Goal: Check status: Check status

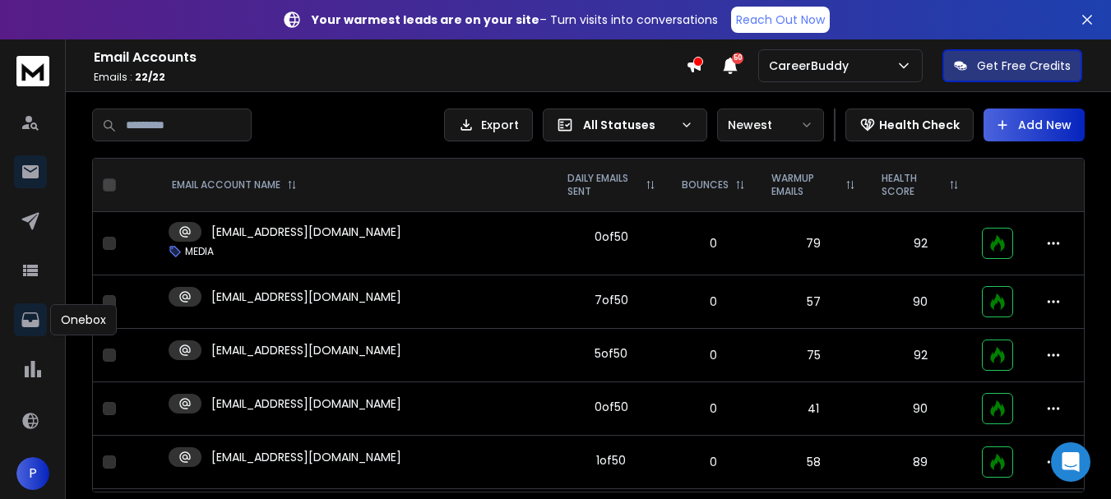
click at [30, 321] on icon at bounding box center [31, 320] width 20 height 20
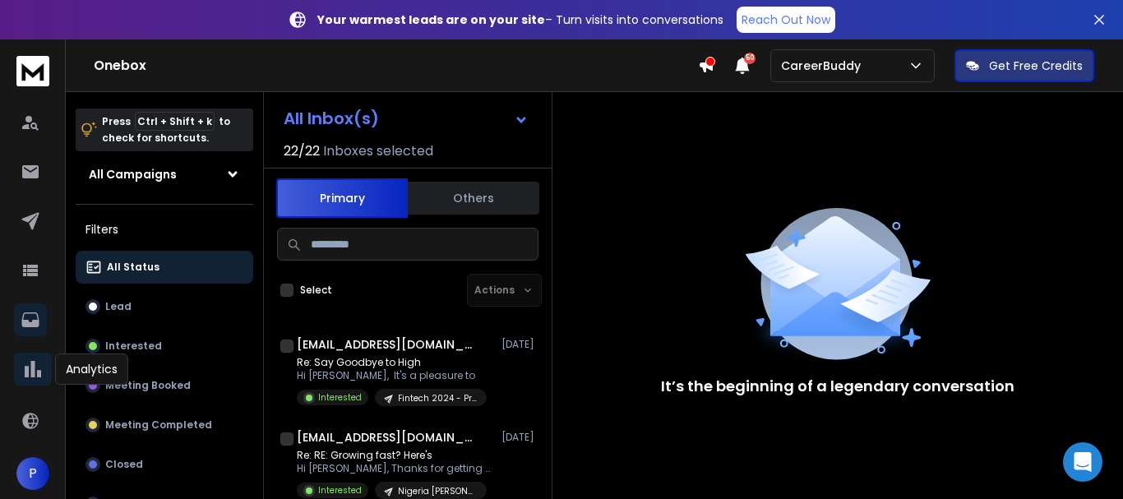
click at [30, 371] on icon at bounding box center [33, 369] width 16 height 16
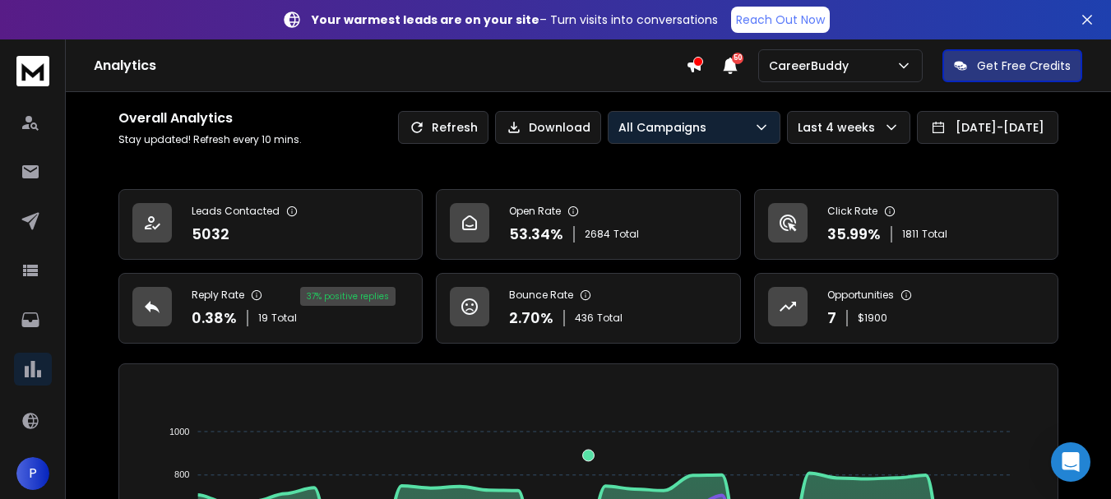
click at [753, 124] on icon at bounding box center [761, 127] width 16 height 16
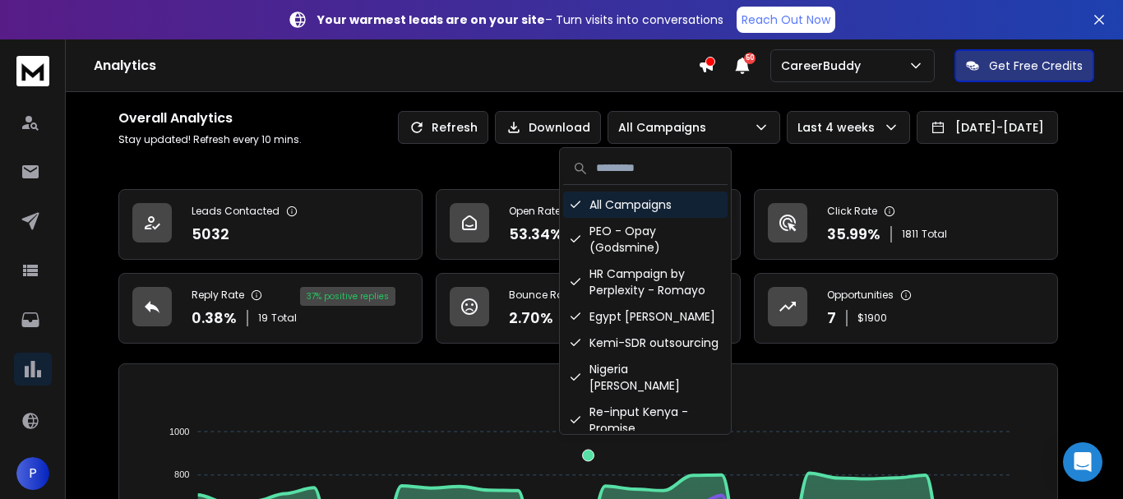
click at [630, 205] on div "All Campaigns" at bounding box center [645, 205] width 164 height 26
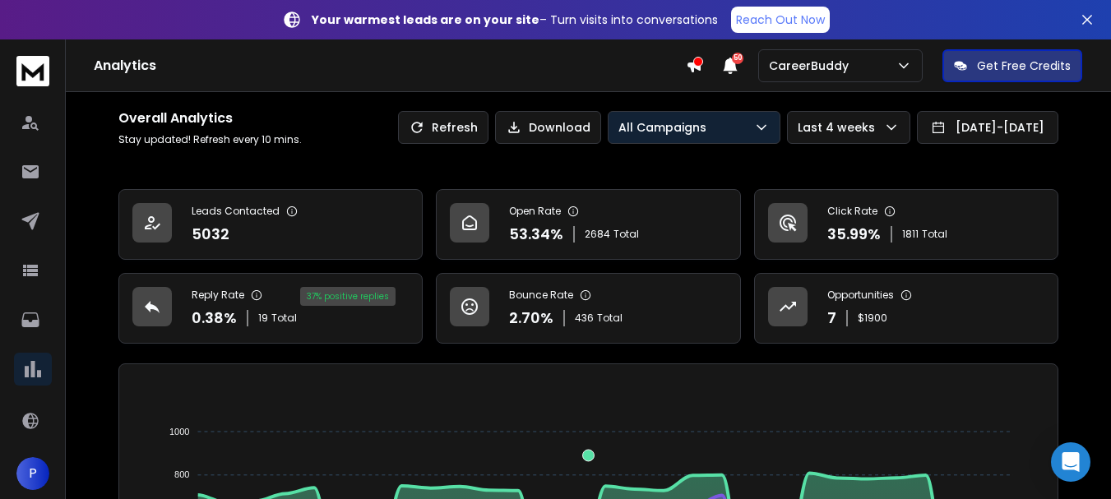
click at [693, 129] on div "All Campaigns" at bounding box center [693, 127] width 151 height 16
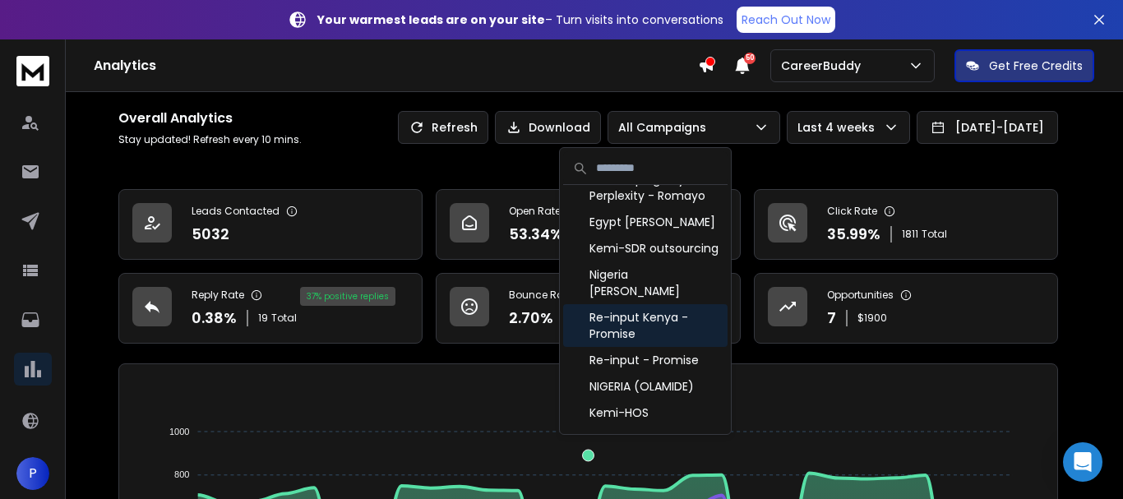
scroll to position [105, 0]
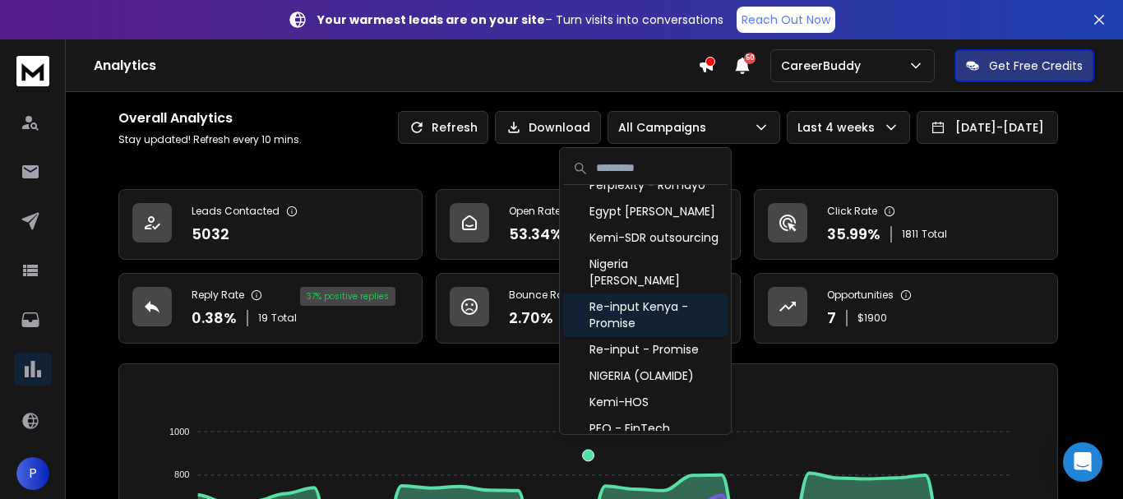
click at [638, 321] on div "Re-input Kenya - Promise" at bounding box center [645, 314] width 164 height 43
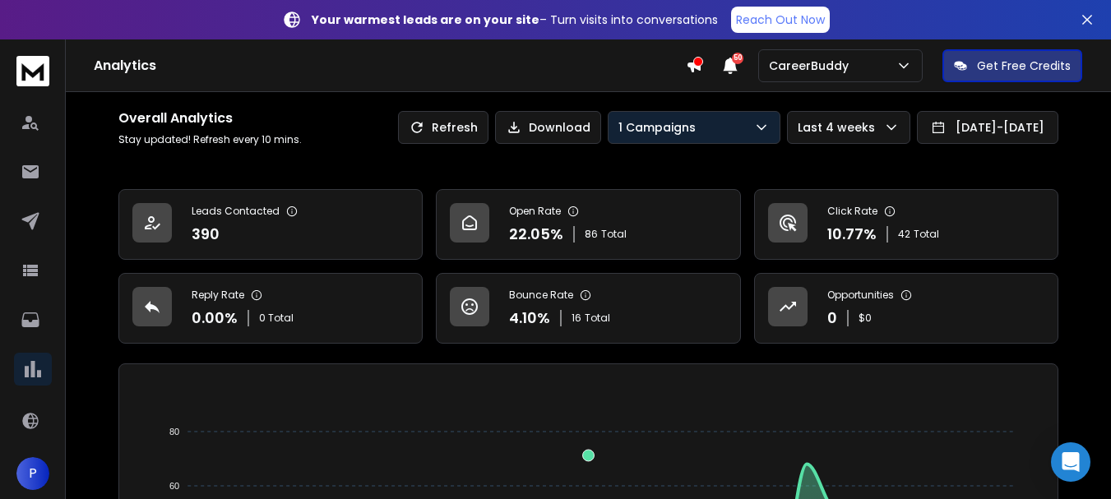
click at [643, 129] on p "1 Campaigns" at bounding box center [660, 127] width 84 height 16
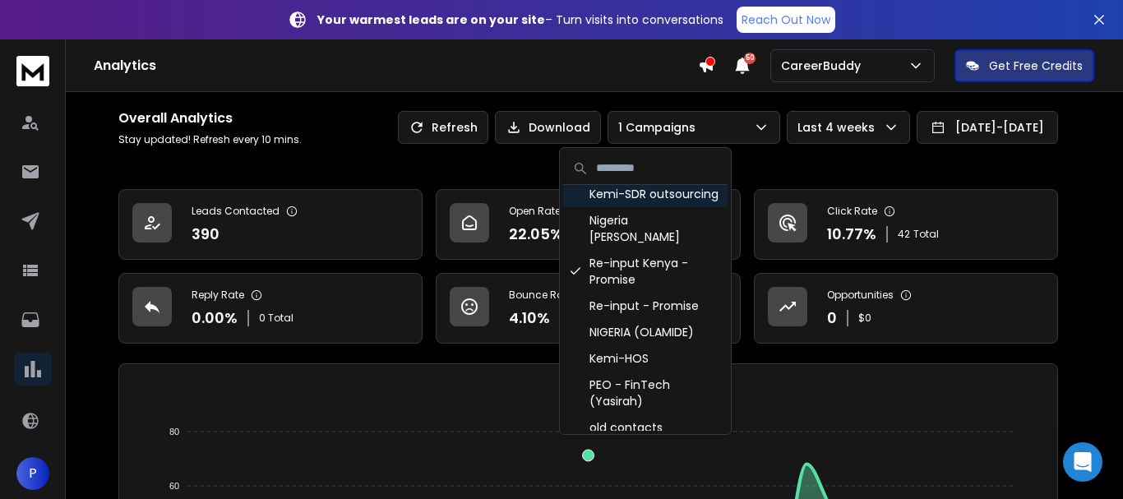
scroll to position [151, 0]
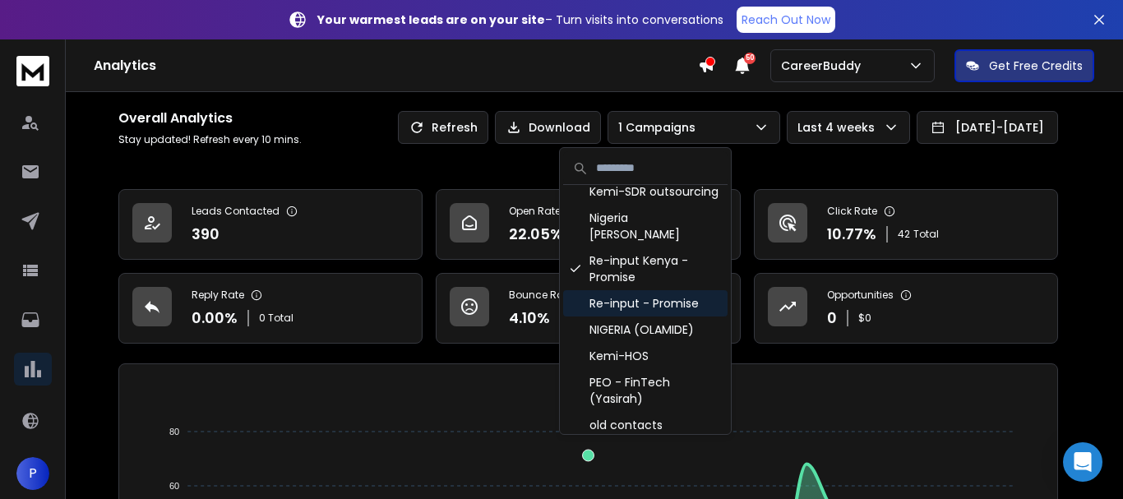
click at [651, 302] on div "Re-input - Promise" at bounding box center [645, 303] width 164 height 26
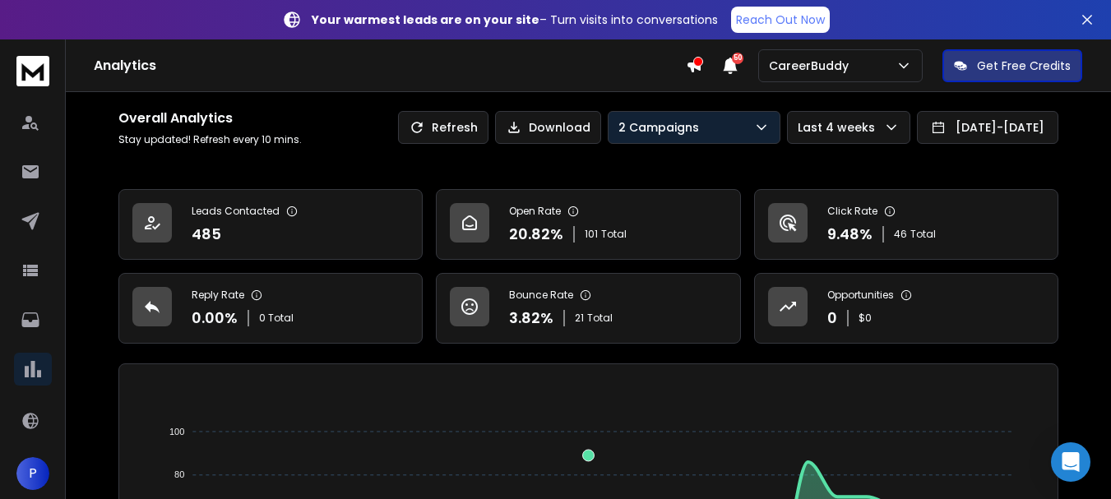
click at [664, 125] on div "2 Campaigns" at bounding box center [693, 127] width 151 height 16
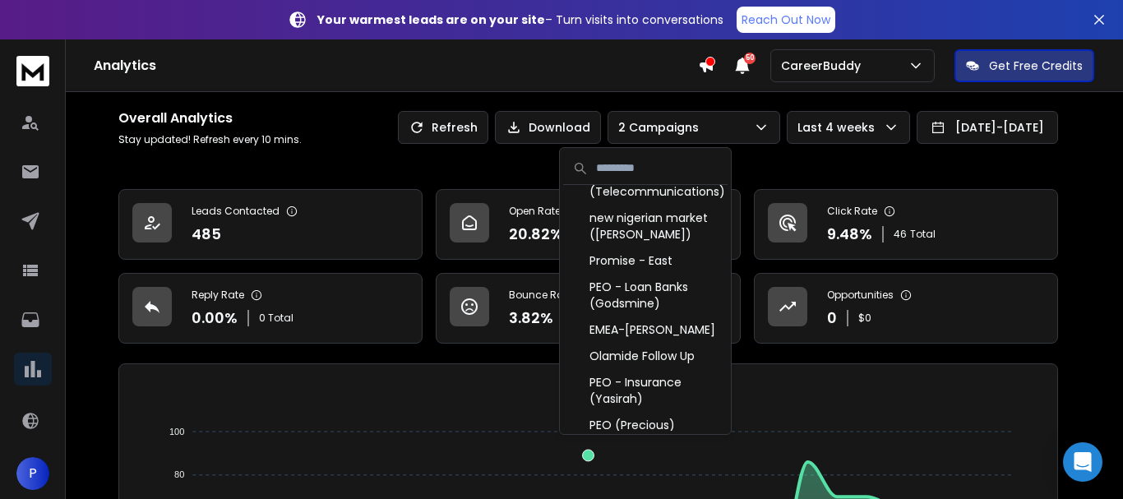
scroll to position [572, 0]
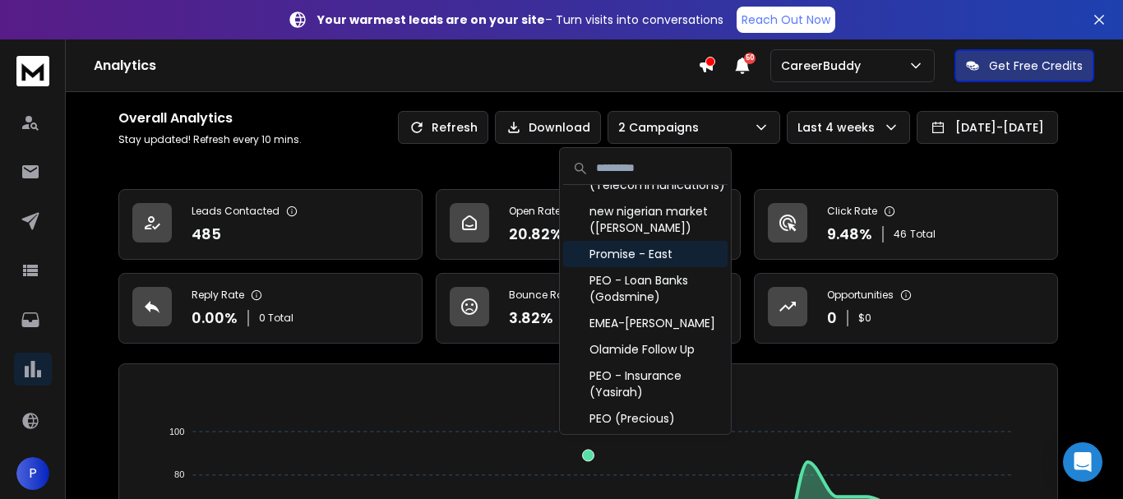
click at [653, 267] on div "Promise - East" at bounding box center [645, 254] width 164 height 26
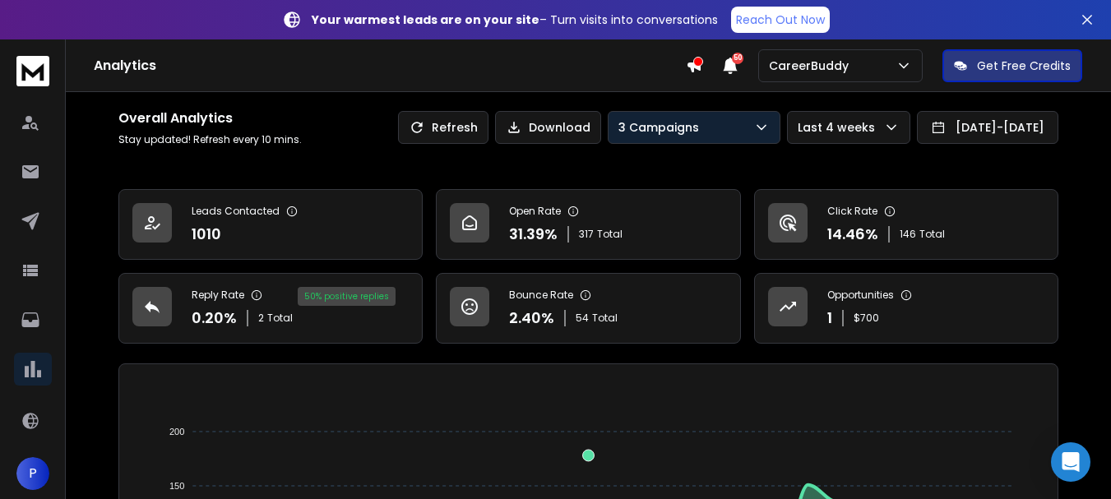
click at [655, 125] on div "3 Campaigns" at bounding box center [693, 127] width 151 height 16
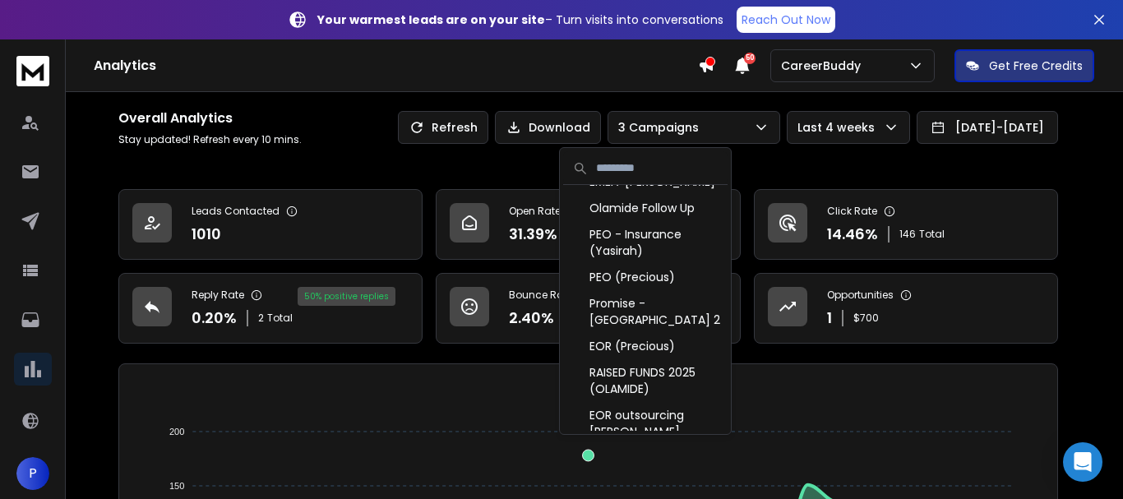
scroll to position [714, 0]
click at [644, 332] on div "Promise - [GEOGRAPHIC_DATA] 2" at bounding box center [645, 310] width 164 height 43
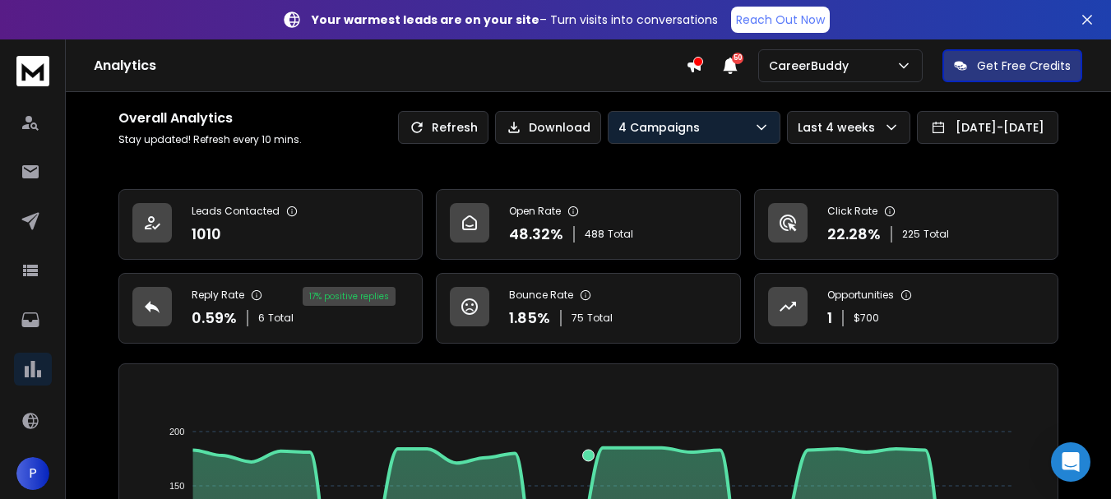
click at [676, 130] on div "4 Campaigns" at bounding box center [693, 127] width 151 height 16
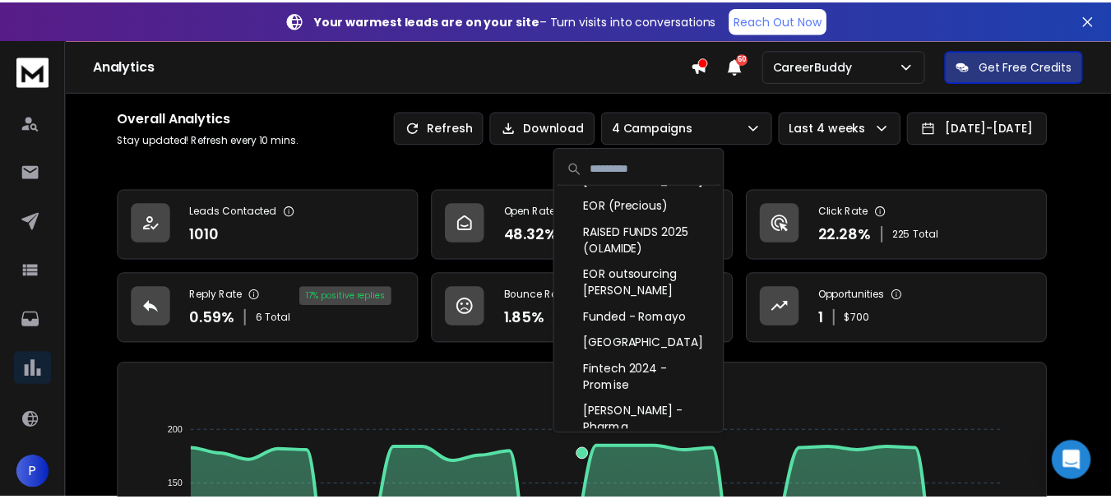
scroll to position [855, 0]
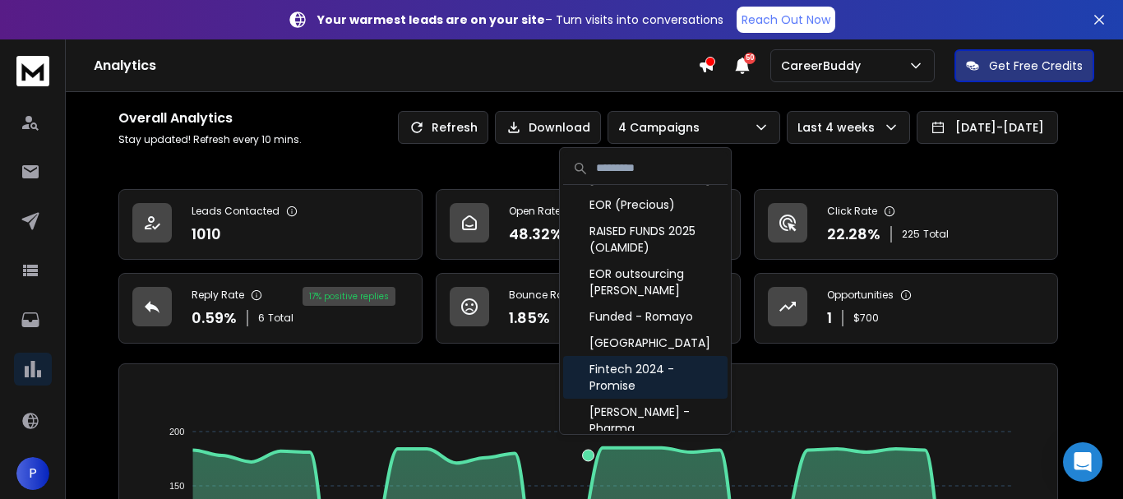
click at [656, 368] on div "Fintech 2024 - Promise" at bounding box center [645, 377] width 164 height 43
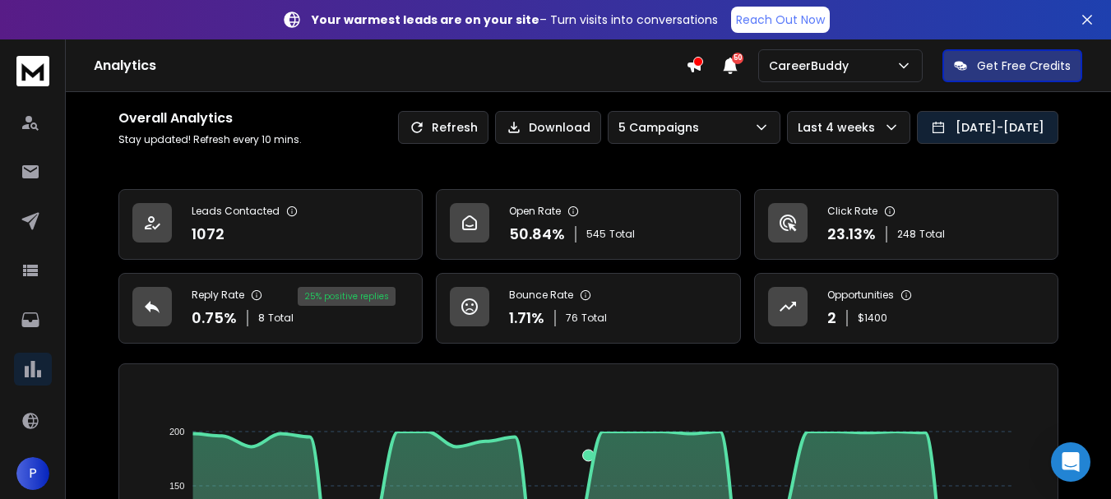
click at [943, 121] on button "[DATE] - [DATE]" at bounding box center [987, 127] width 141 height 33
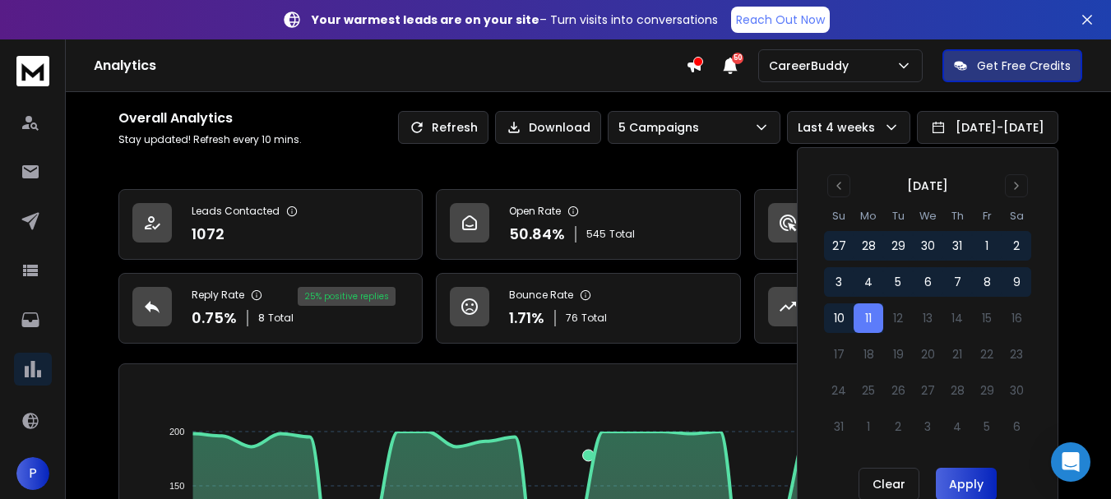
click at [870, 312] on button "11" at bounding box center [868, 318] width 30 height 30
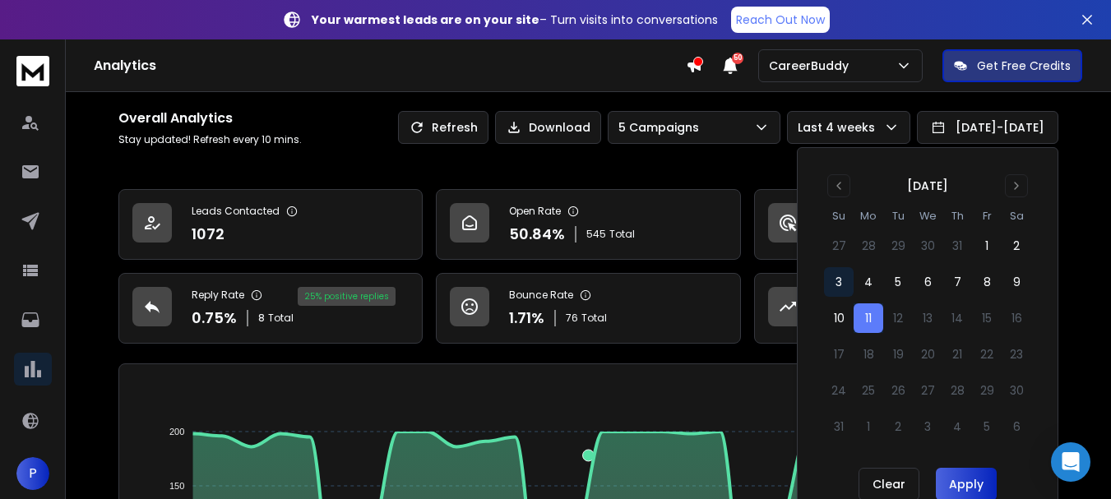
click at [844, 279] on button "3" at bounding box center [839, 282] width 30 height 30
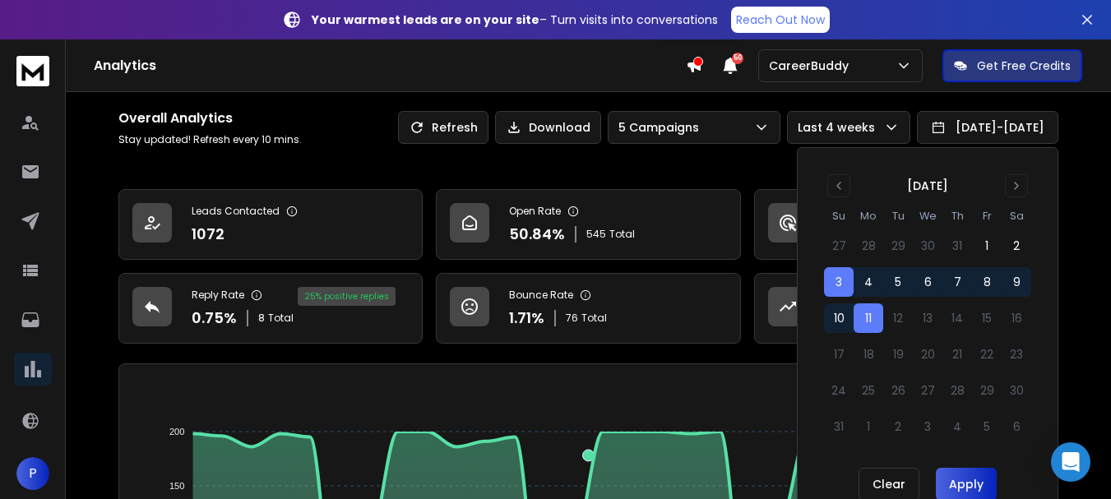
click at [1013, 277] on button "9" at bounding box center [1016, 282] width 30 height 30
click at [970, 482] on button "Apply" at bounding box center [965, 484] width 61 height 33
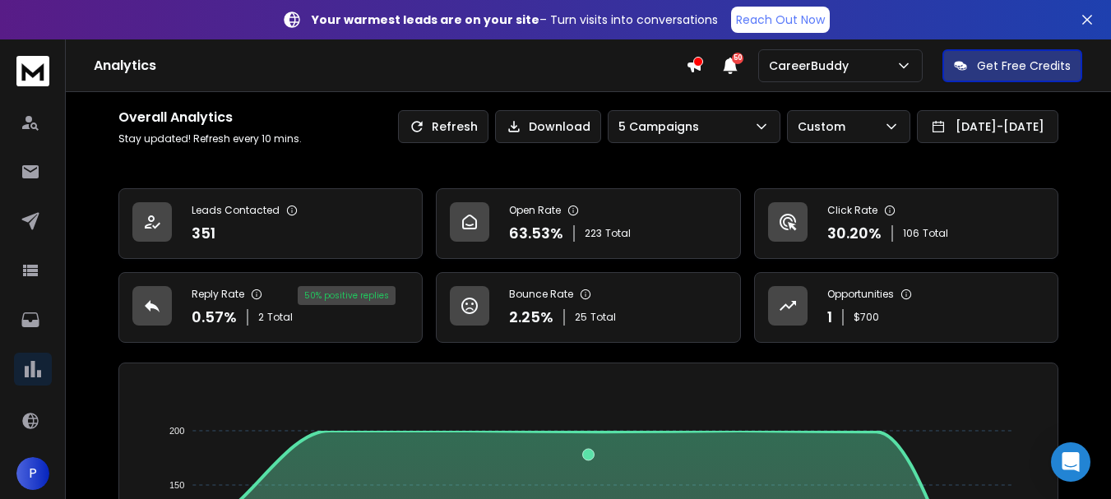
scroll to position [0, 0]
